Goal: Task Accomplishment & Management: Manage account settings

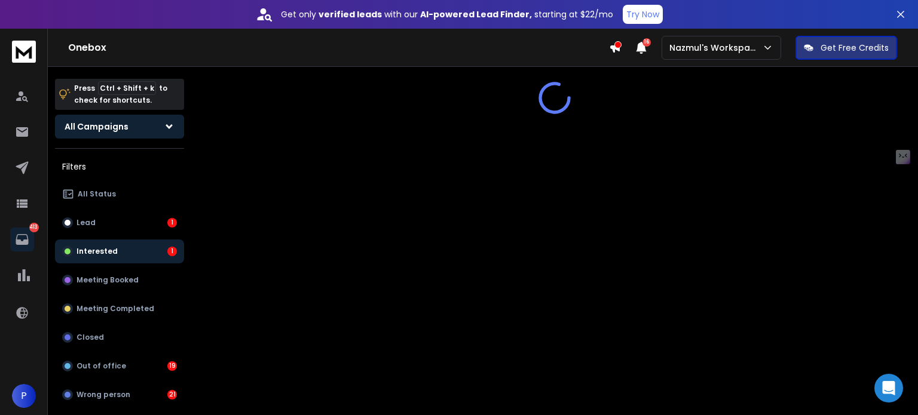
click at [167, 126] on icon at bounding box center [169, 126] width 11 height 11
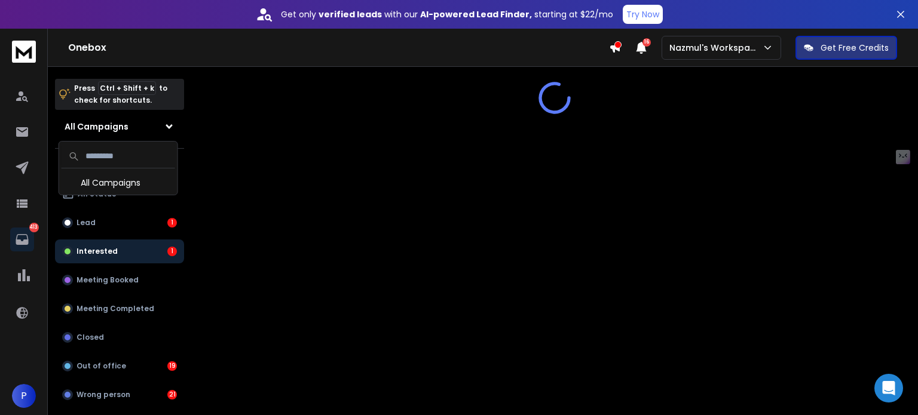
click at [222, 114] on div at bounding box center [554, 97] width 727 height 33
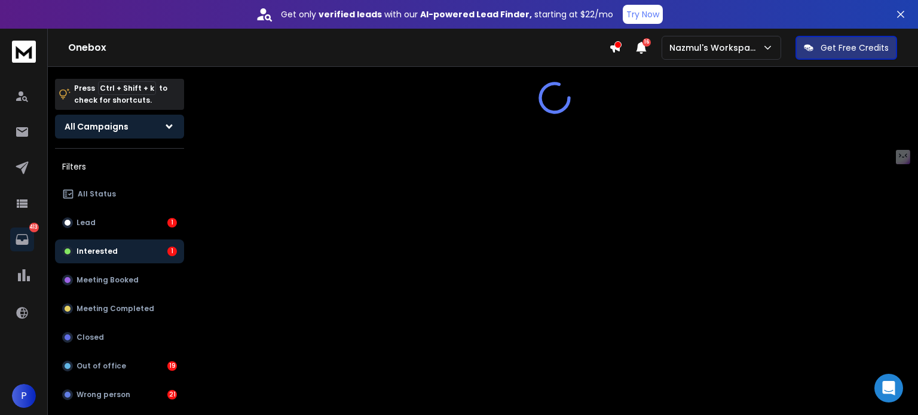
click at [171, 125] on button "All Campaigns" at bounding box center [119, 127] width 129 height 24
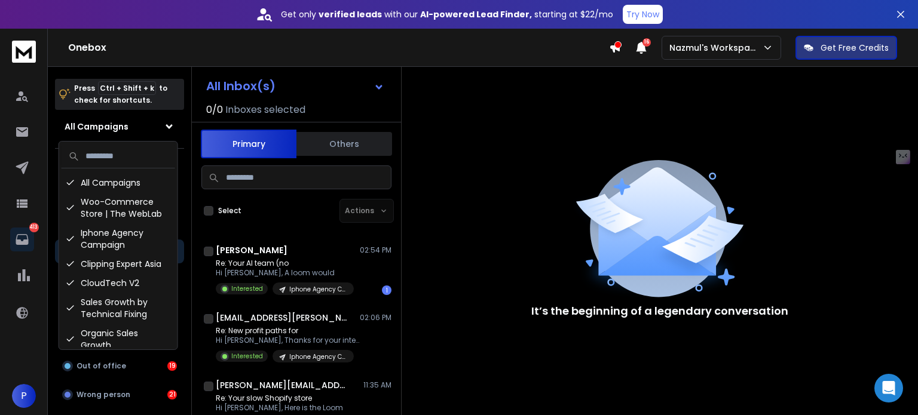
type input "****"
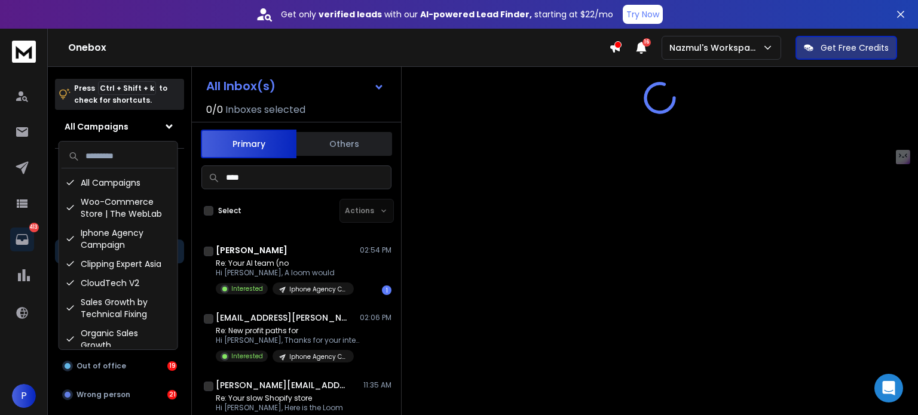
scroll to position [1529, 0]
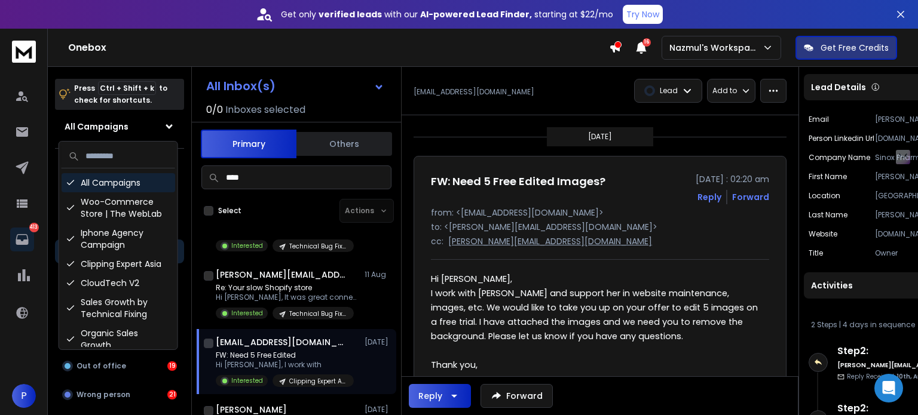
click at [69, 185] on icon at bounding box center [71, 183] width 10 height 10
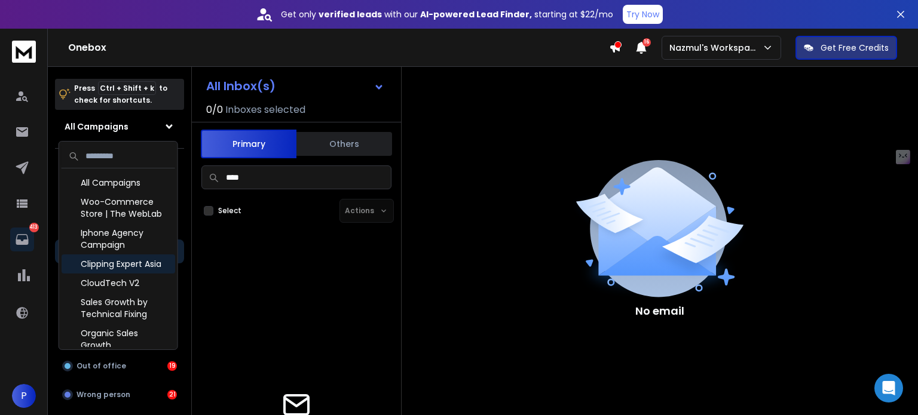
click at [112, 262] on div "Clipping Expert Asia" at bounding box center [119, 264] width 114 height 19
click at [484, 93] on div "No email" at bounding box center [660, 243] width 516 height 353
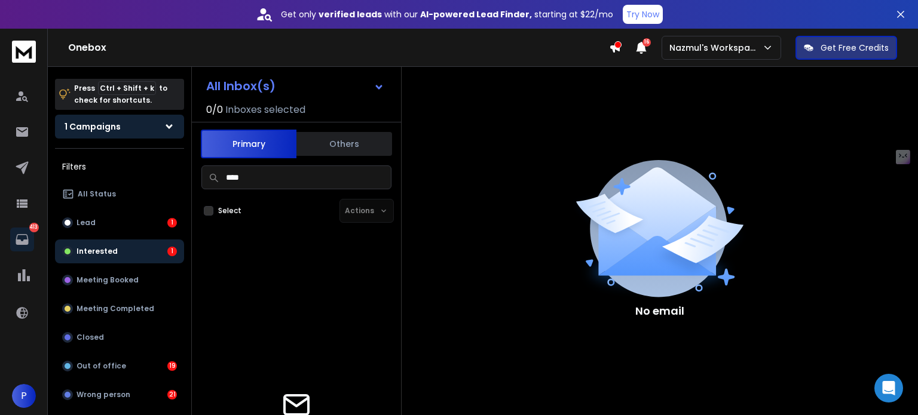
click at [165, 126] on icon at bounding box center [169, 126] width 11 height 11
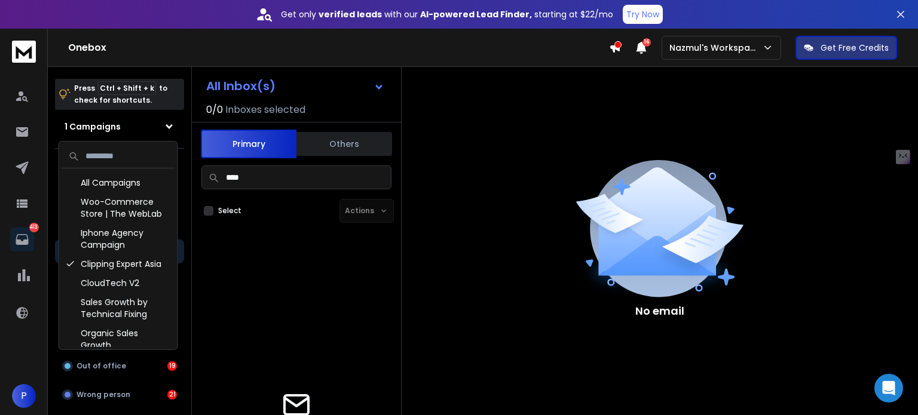
click at [271, 258] on div "No Emails" at bounding box center [297, 388] width 200 height 307
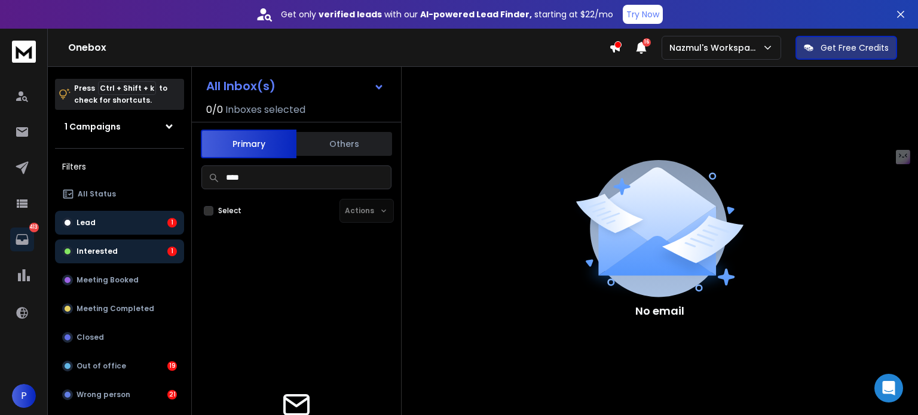
click at [111, 226] on button "Lead 1" at bounding box center [119, 223] width 129 height 24
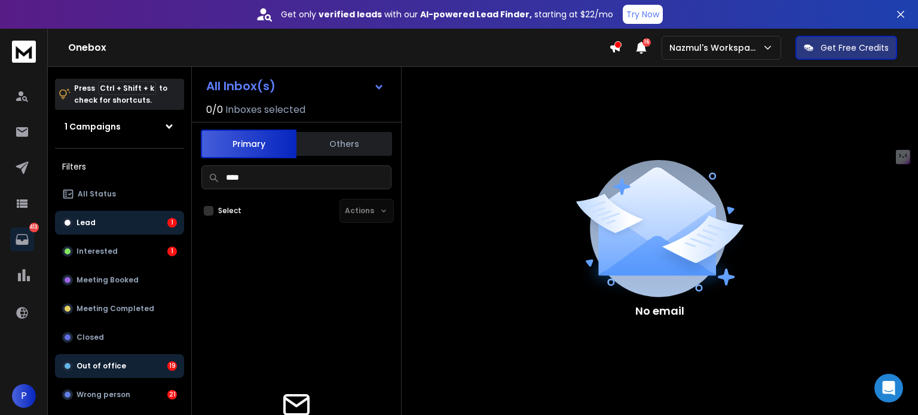
click at [148, 365] on button "Out of office 19" at bounding box center [119, 366] width 129 height 24
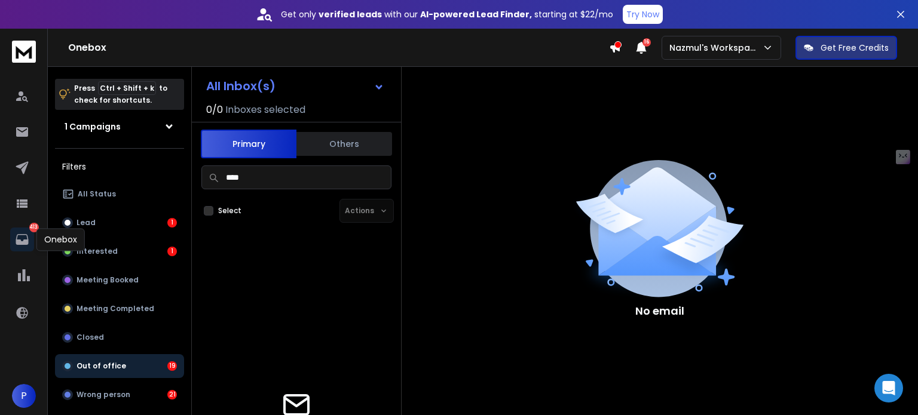
click at [29, 234] on link "413" at bounding box center [22, 240] width 24 height 24
click at [114, 255] on button "Interested 1" at bounding box center [119, 252] width 129 height 24
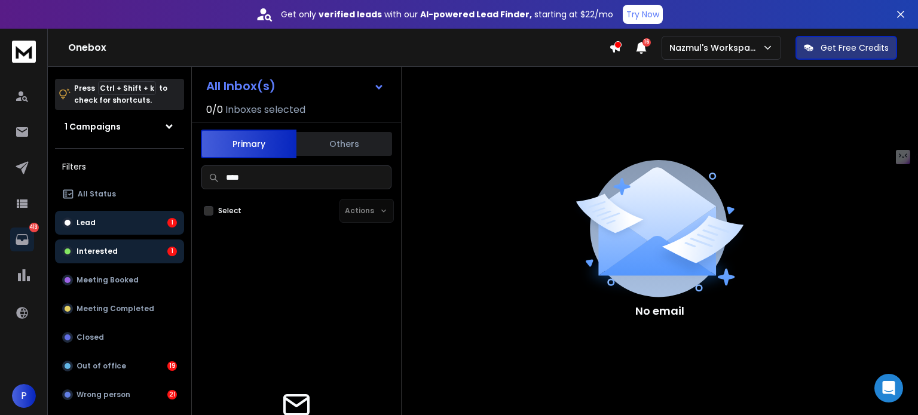
click at [118, 224] on button "Lead 1" at bounding box center [119, 223] width 129 height 24
click at [124, 257] on button "Interested 1" at bounding box center [119, 252] width 129 height 24
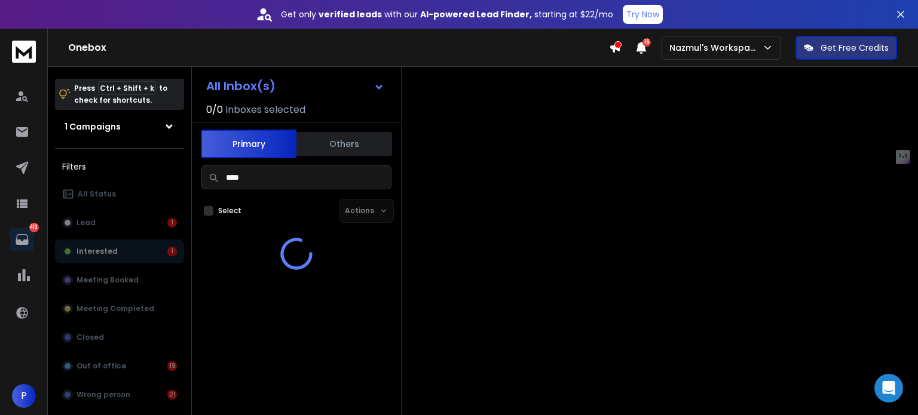
click at [127, 274] on div "All Status Lead 1 Interested 1 Meeting Booked Meeting Completed Closed Out of o…" at bounding box center [119, 308] width 129 height 253
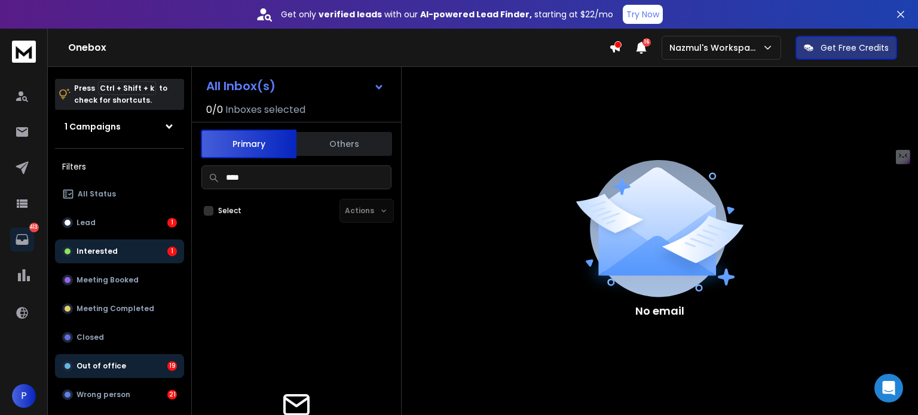
click at [150, 372] on button "Out of office 19" at bounding box center [119, 366] width 129 height 24
